Goal: Information Seeking & Learning: Learn about a topic

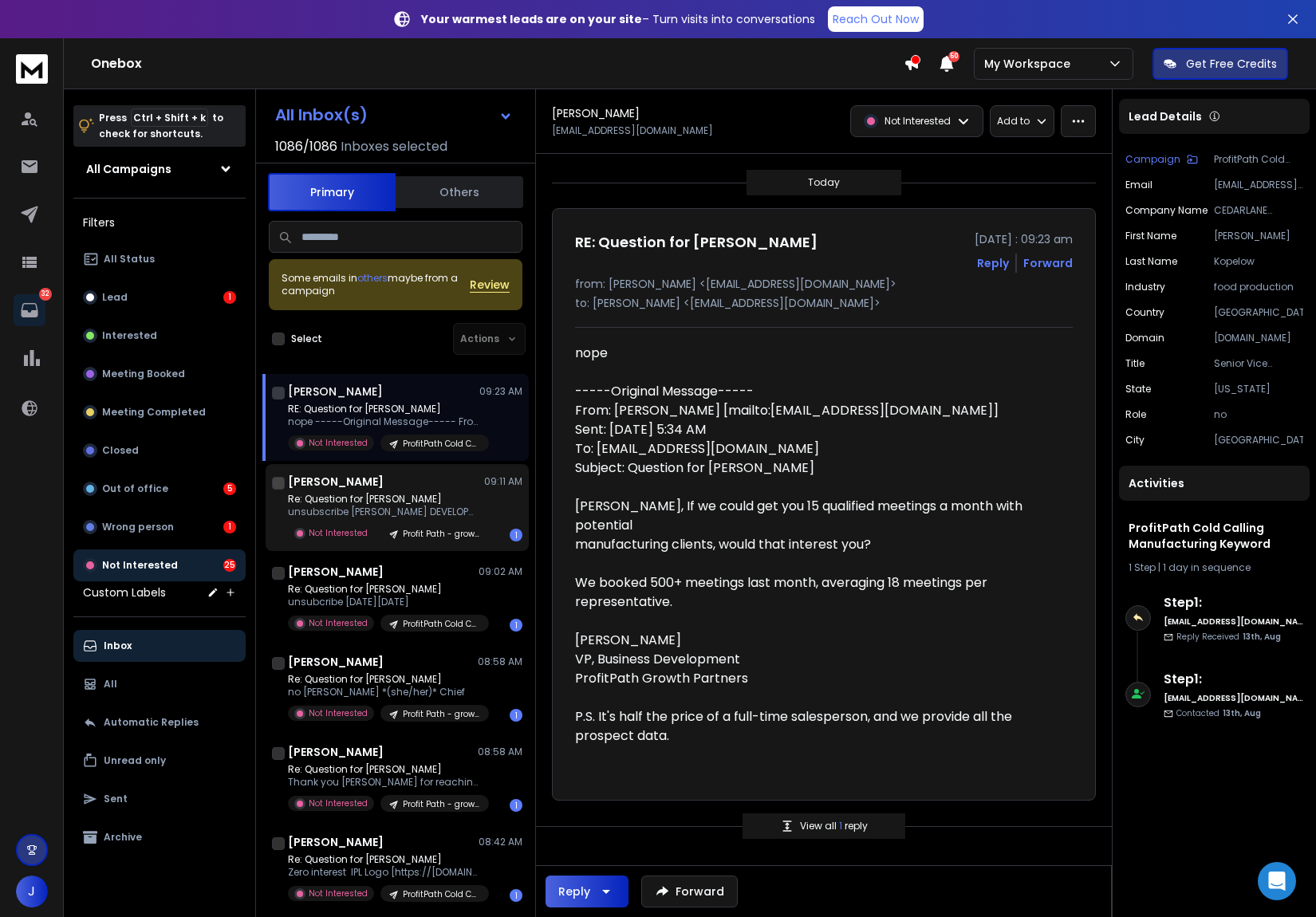
click at [449, 489] on div "[PERSON_NAME] 09:11 AM Re: Question for [PERSON_NAME] unsubscribe [PERSON_NAME]…" at bounding box center [405, 507] width 234 height 68
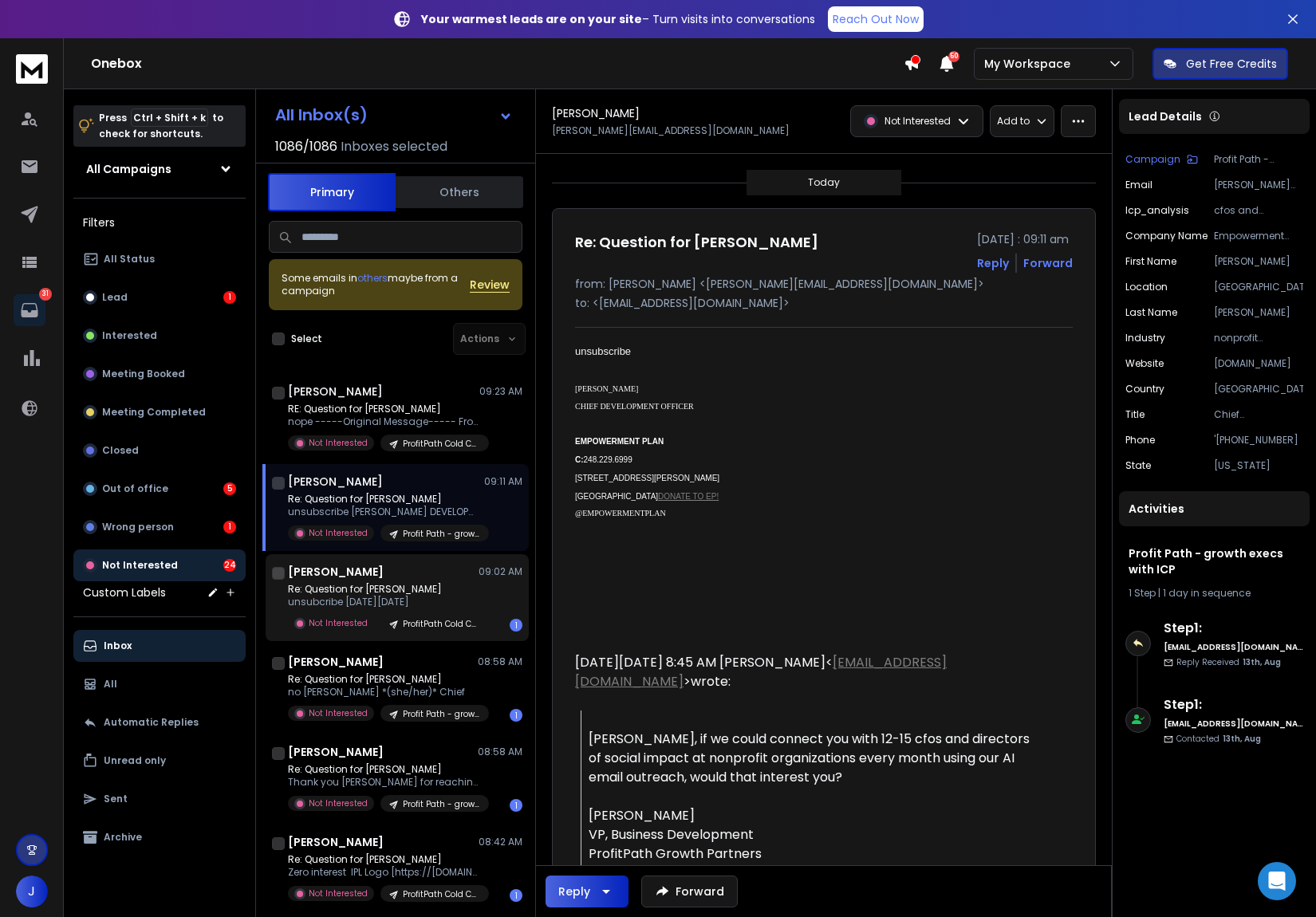
click at [460, 608] on p "unsubcribe [DATE][DATE]" at bounding box center [384, 603] width 192 height 13
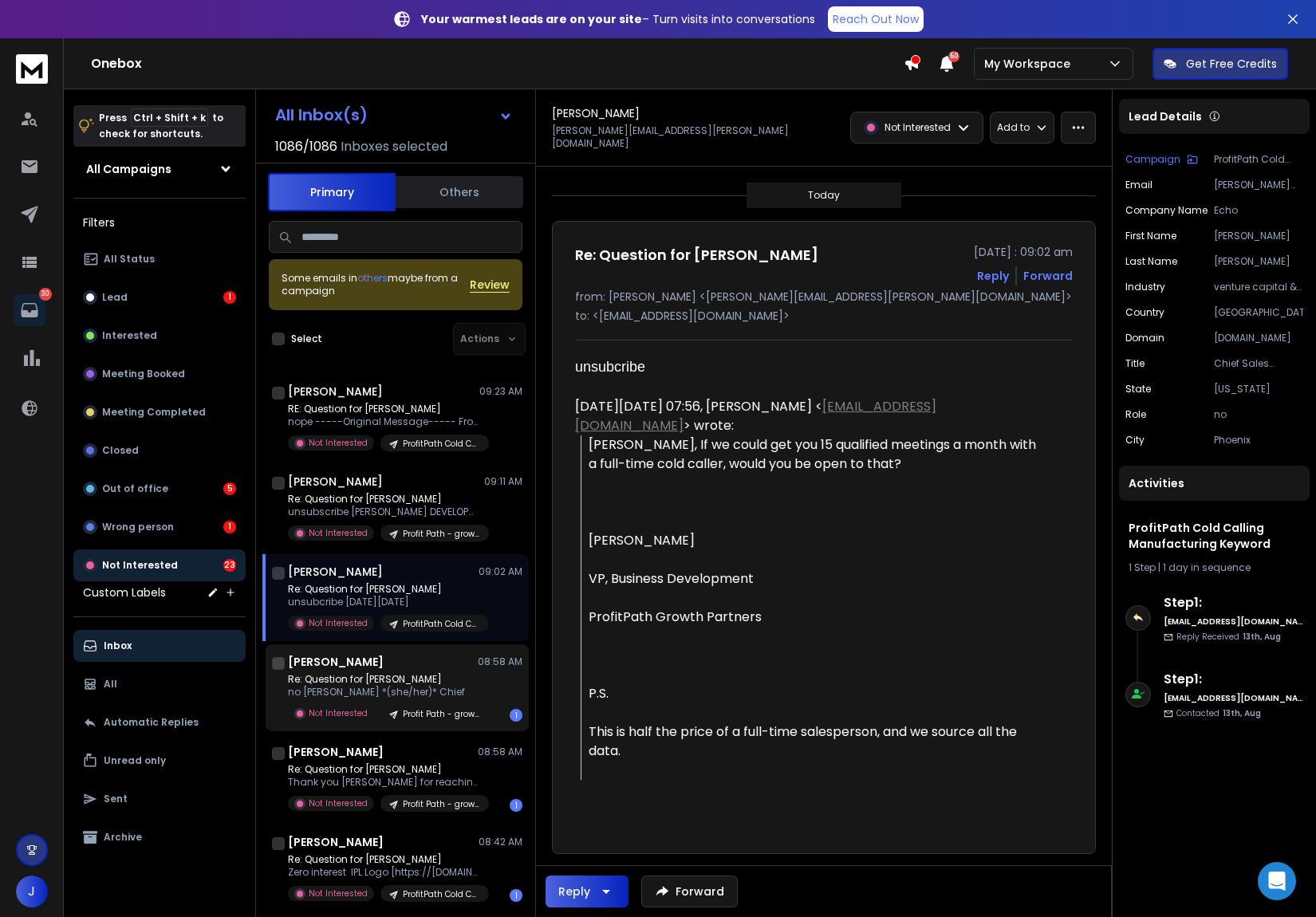
click at [449, 674] on p "Re: Question for [PERSON_NAME]" at bounding box center [384, 680] width 192 height 13
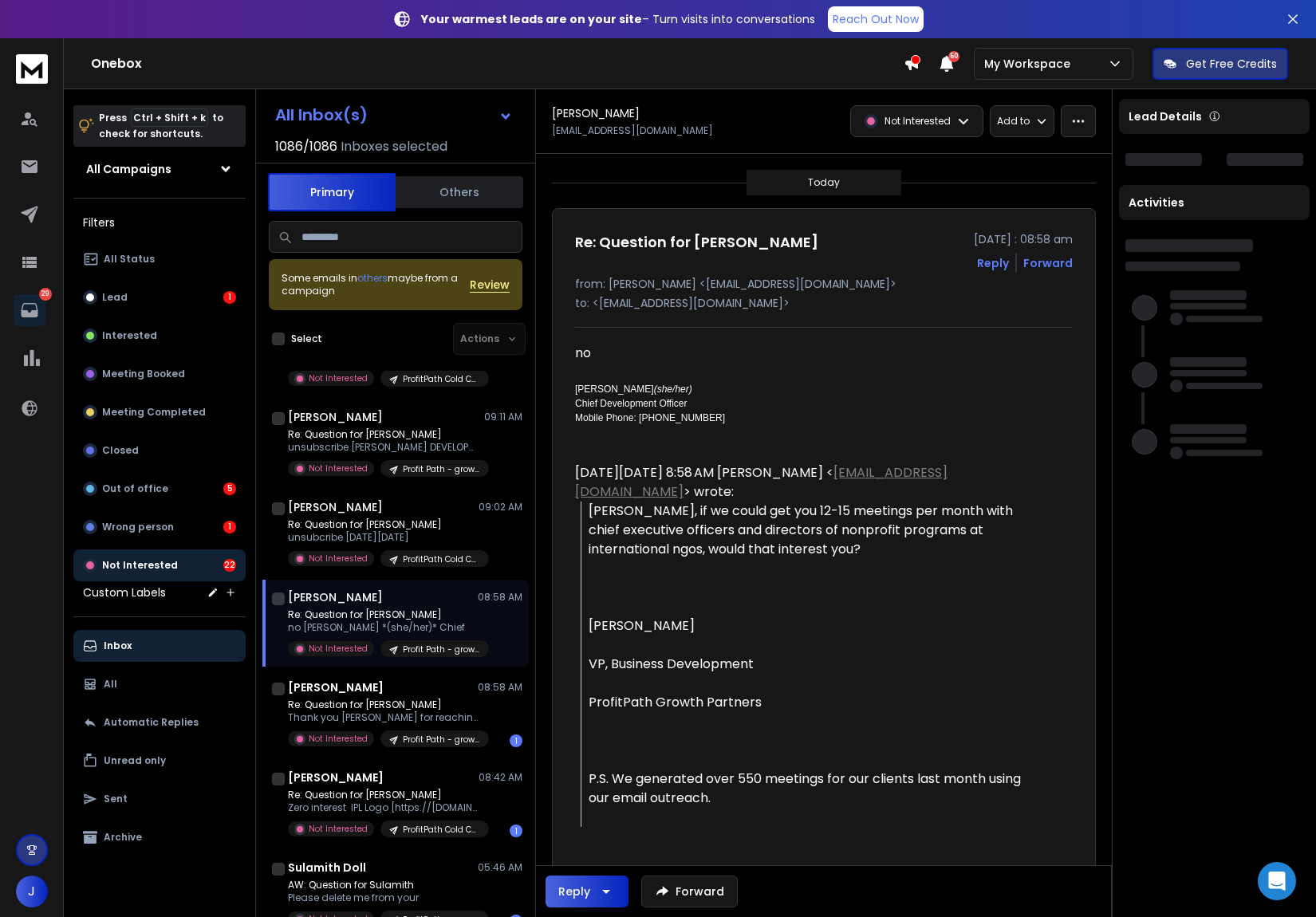
scroll to position [100, 0]
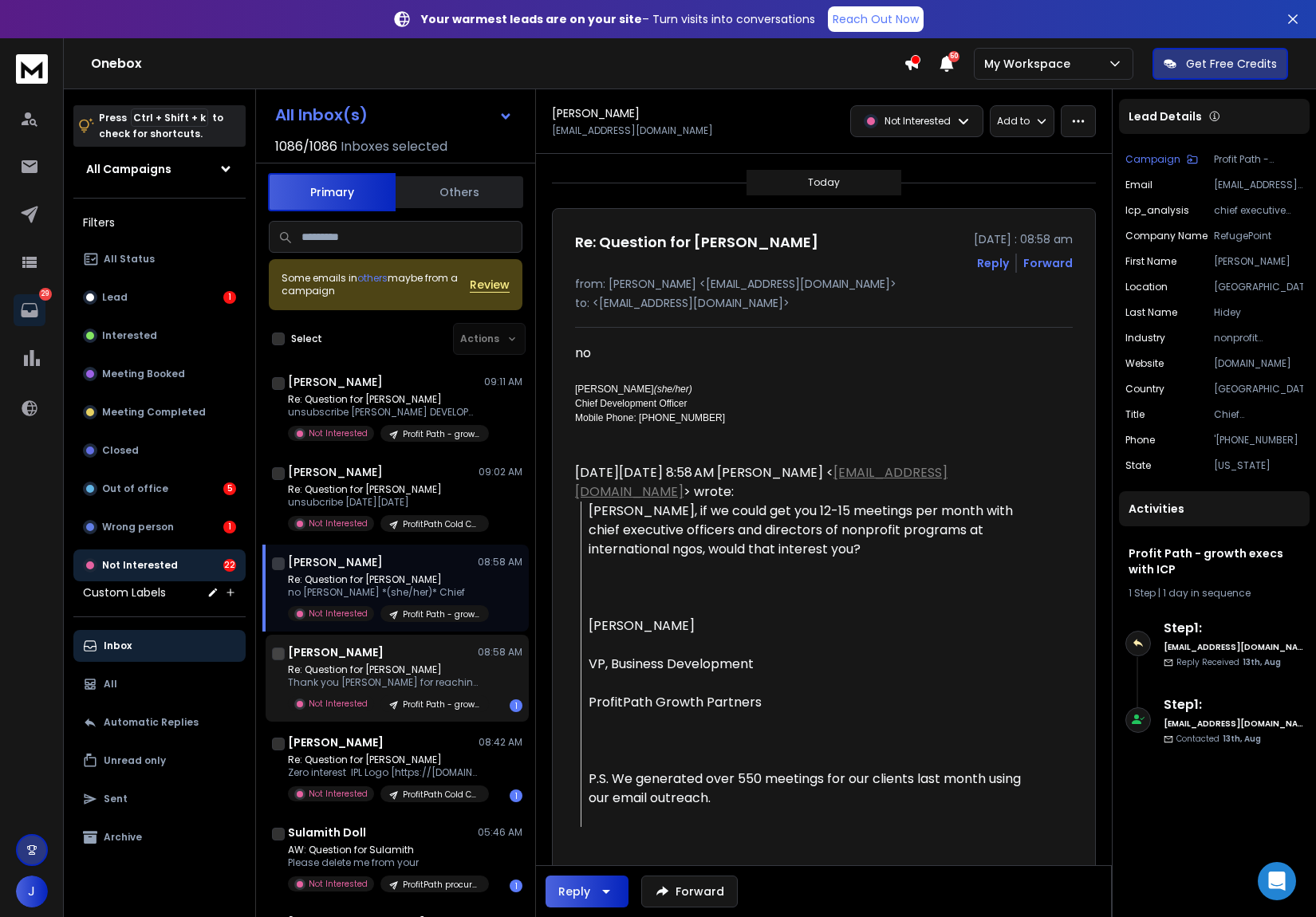
click at [436, 662] on div "[PERSON_NAME] 08:58 AM Re: Question for [PERSON_NAME] Thank you [PERSON_NAME] f…" at bounding box center [405, 678] width 234 height 68
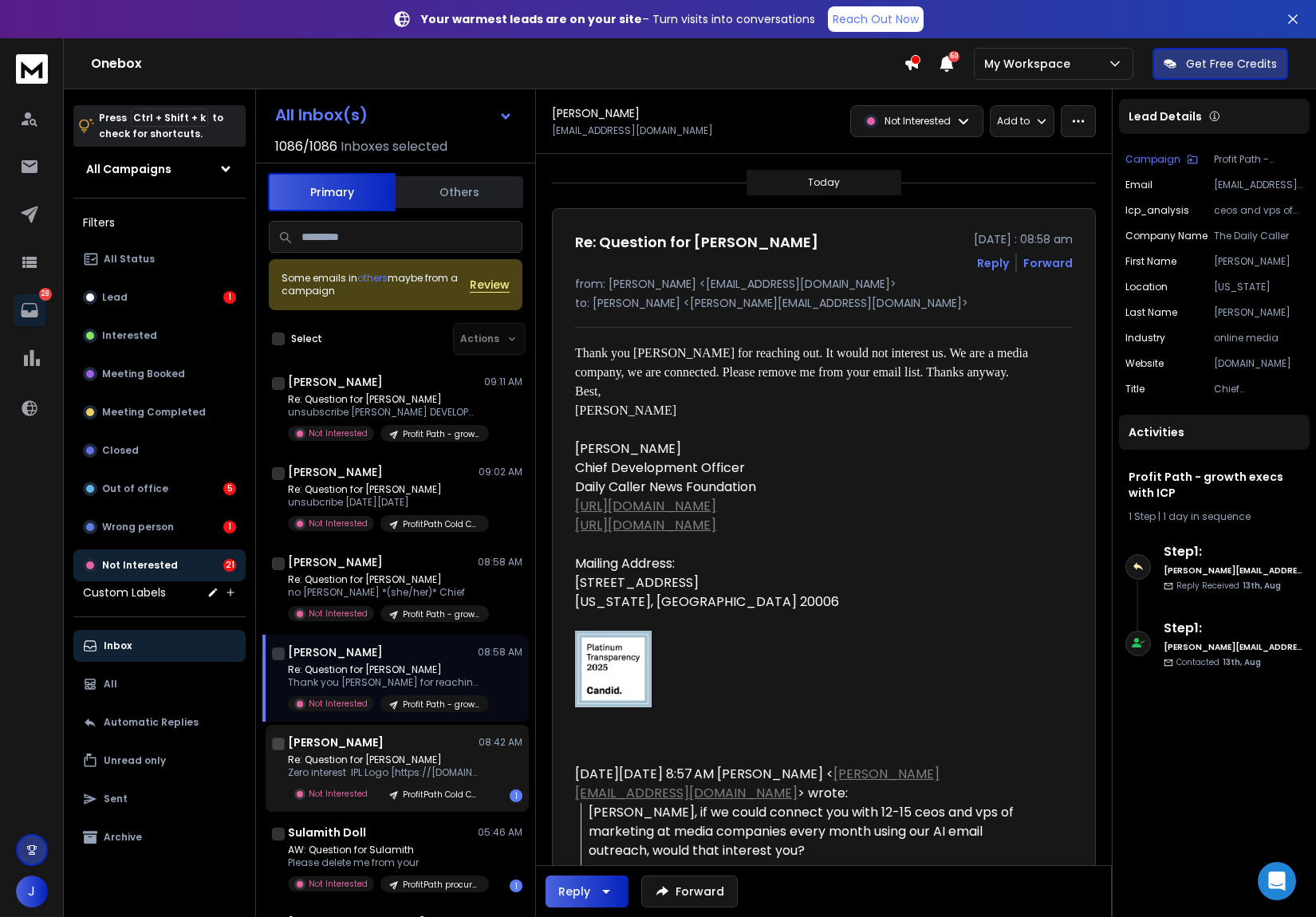
click at [427, 763] on p "Re: Question for [PERSON_NAME]" at bounding box center [384, 760] width 192 height 13
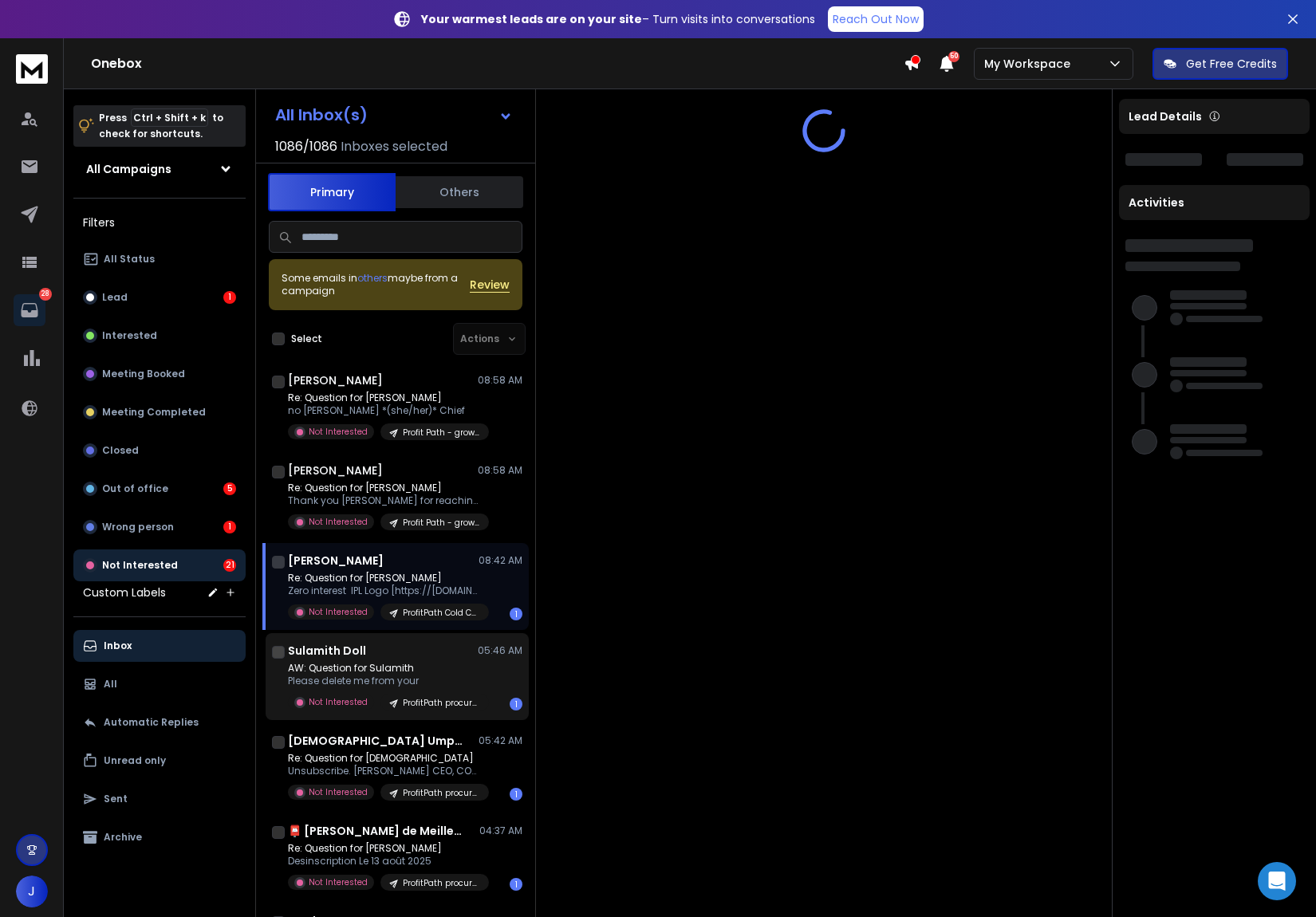
scroll to position [299, 0]
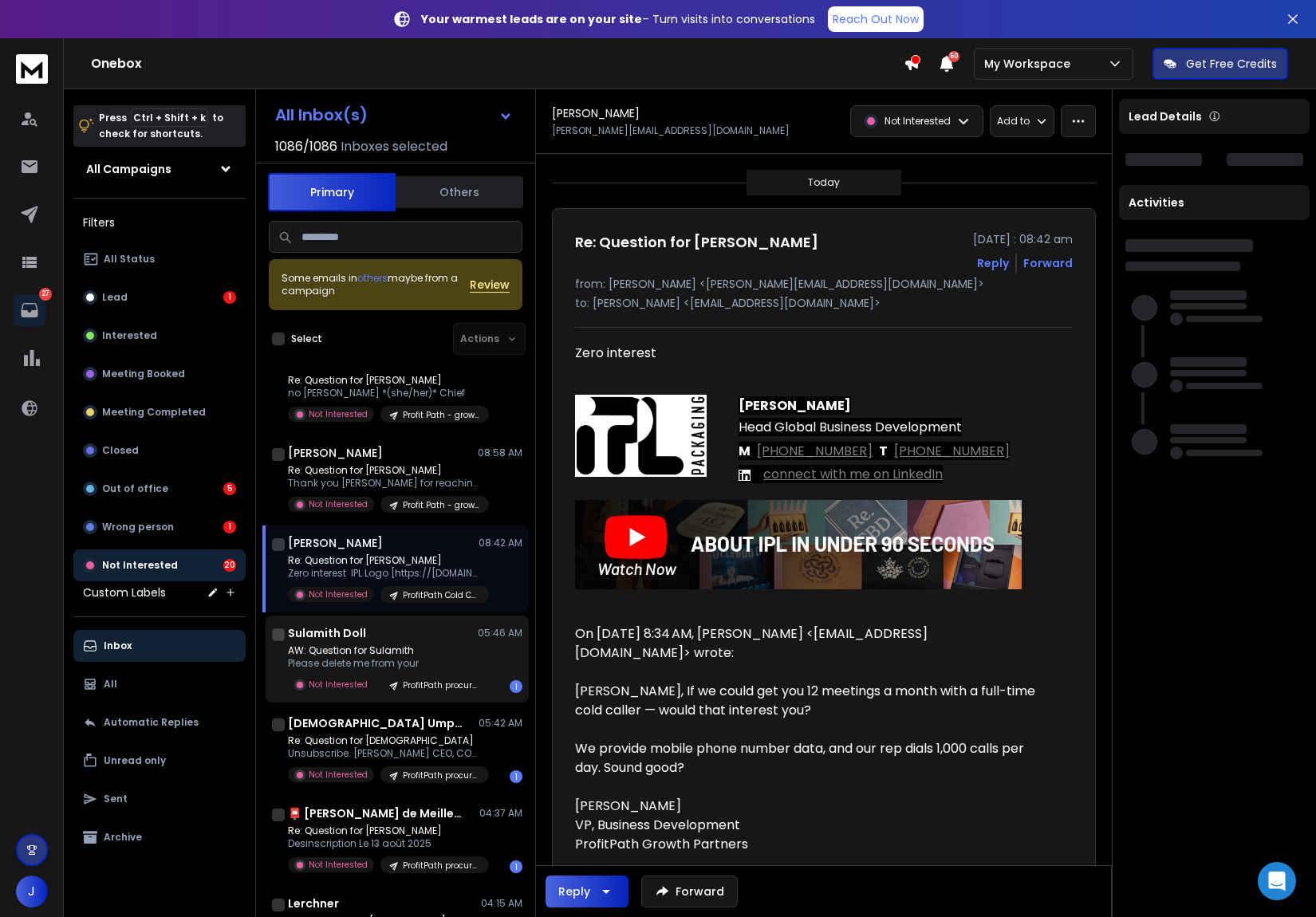
click at [451, 645] on p "AW: Question for Sulamith" at bounding box center [384, 651] width 192 height 13
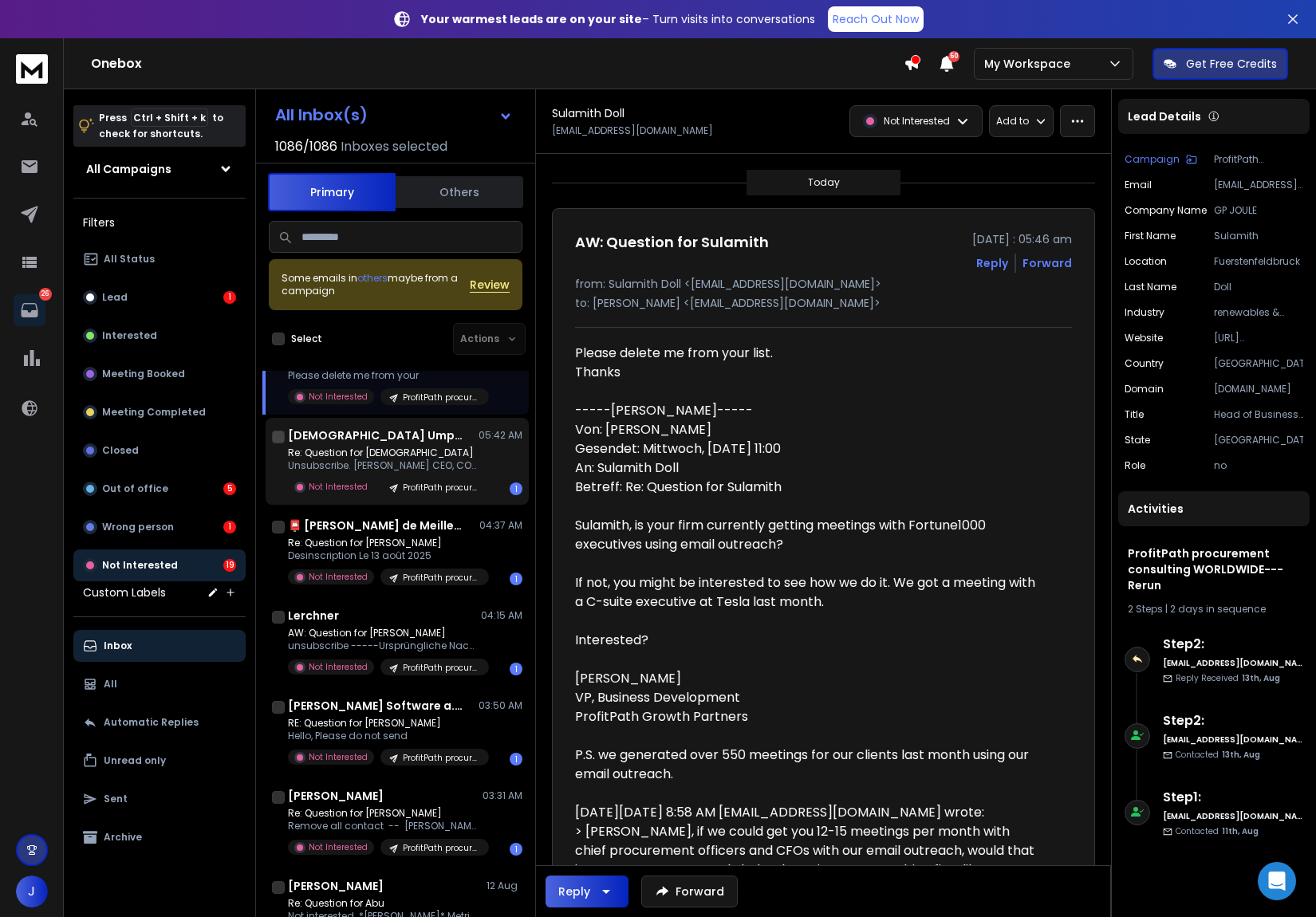
scroll to position [598, 0]
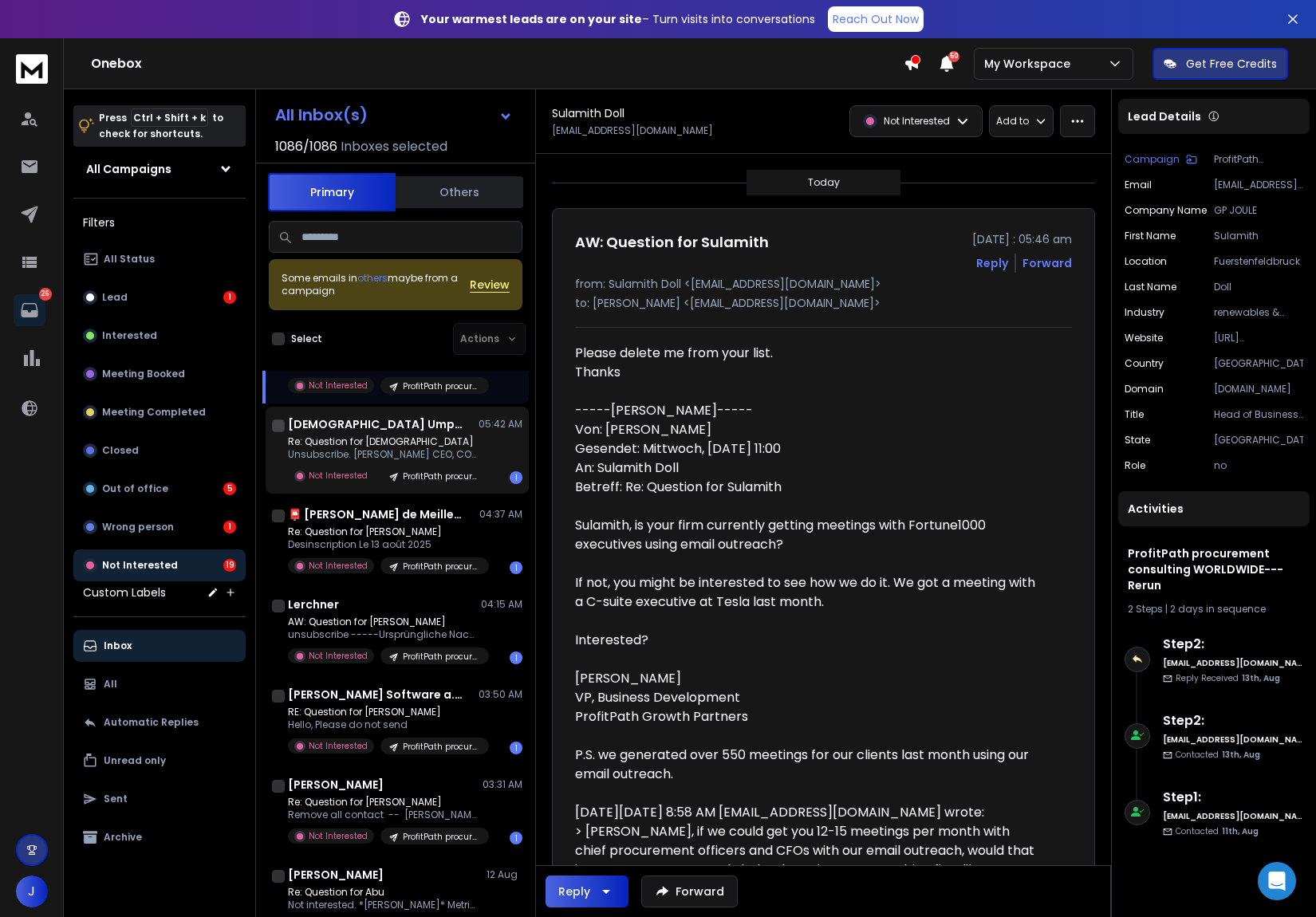
click at [473, 457] on p "Unsubscribe. [PERSON_NAME] CEO, CODIUM" at bounding box center [384, 455] width 192 height 13
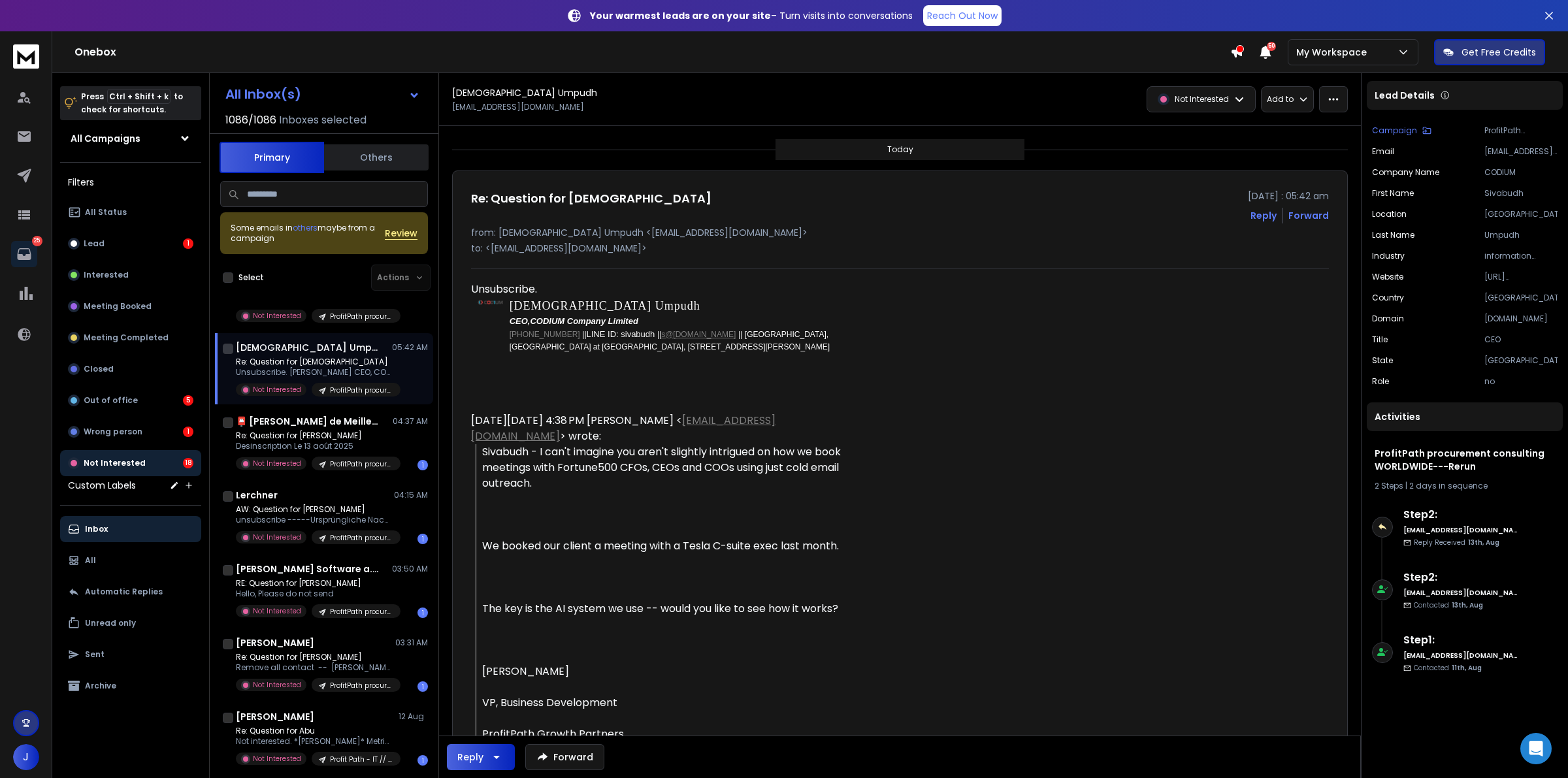
click at [934, 415] on div "Re: Question for [DEMOGRAPHIC_DATA] [DATE] : 05:42 am Reply Forward from: [PERS…" at bounding box center [900, 573] width 858 height 767
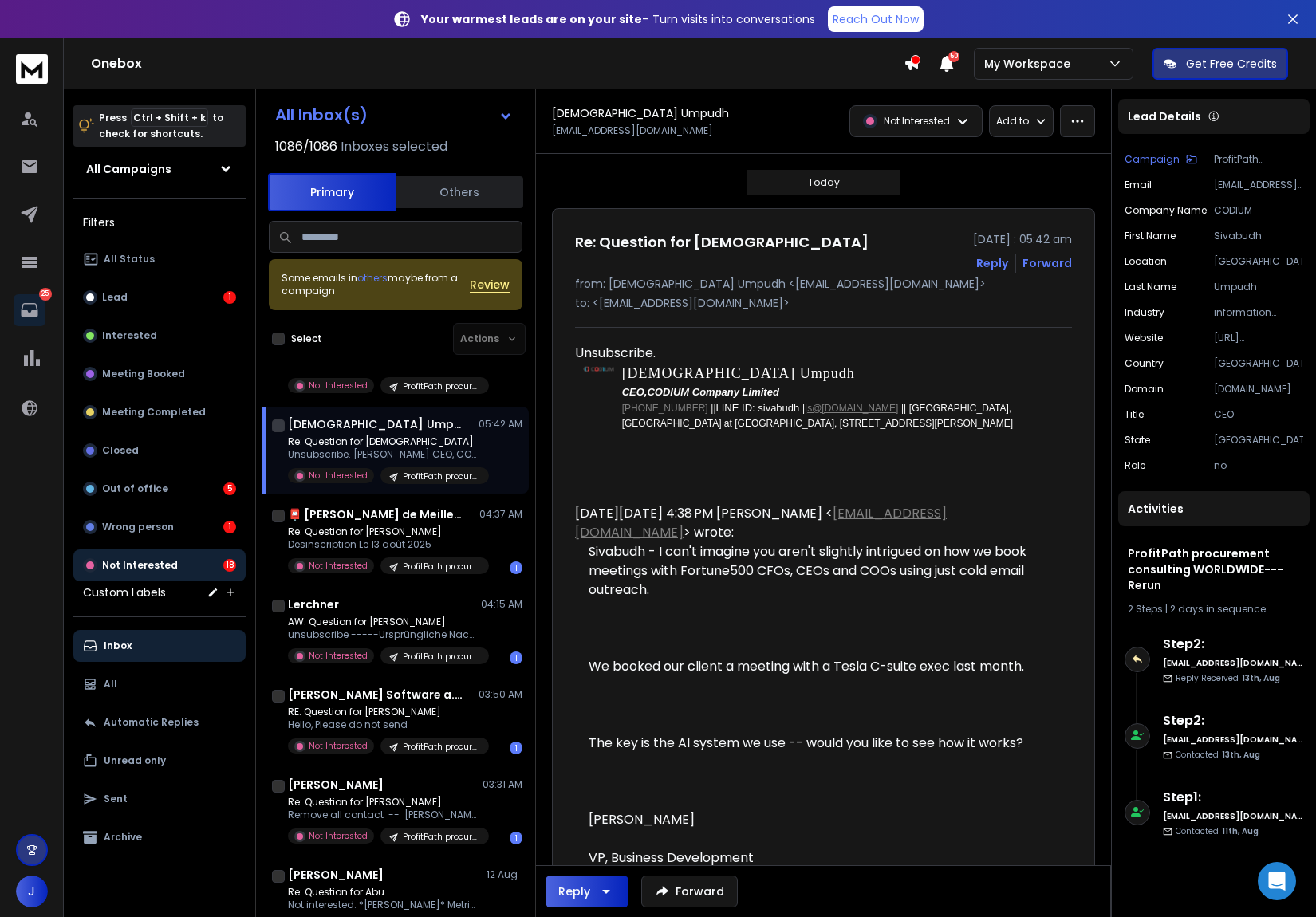
click at [21, 524] on div "25 J" at bounding box center [32, 481] width 64 height 885
click at [798, 612] on blockquote "Sivabudh - I can't imagine you aren't slightly intrigued on how we book meeting…" at bounding box center [810, 829] width 460 height 574
click at [683, 692] on blockquote "Sivabudh - I can't imagine you aren't slightly intrigued on how we book meeting…" at bounding box center [810, 829] width 460 height 574
